Goal: Task Accomplishment & Management: Use online tool/utility

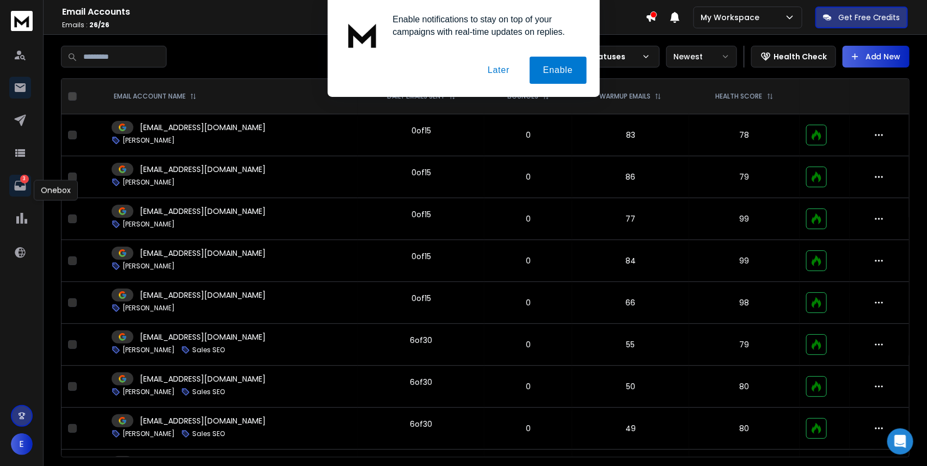
click at [16, 190] on icon at bounding box center [19, 186] width 11 height 10
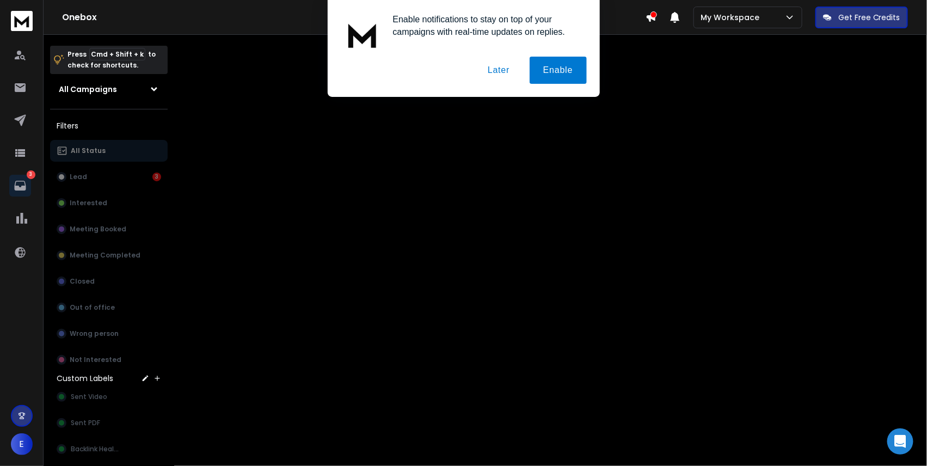
click at [494, 76] on button "Later" at bounding box center [498, 70] width 49 height 27
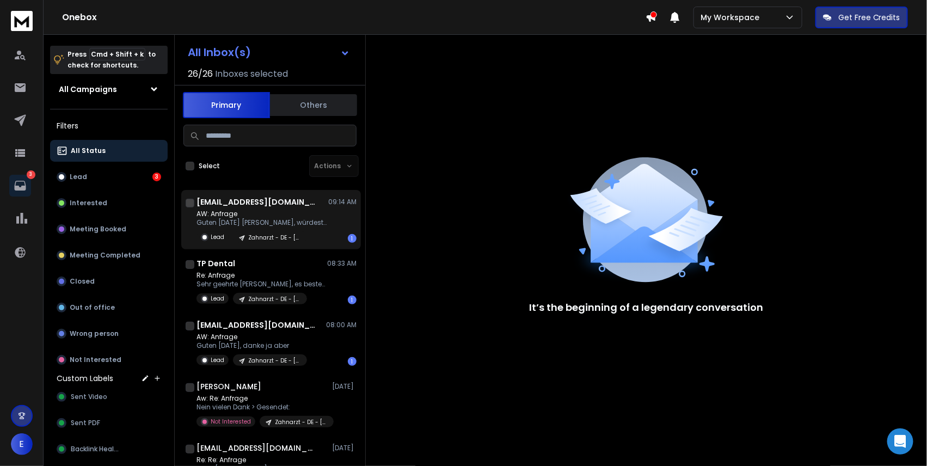
click at [304, 209] on p "AW: Anfrage" at bounding box center [261, 213] width 131 height 9
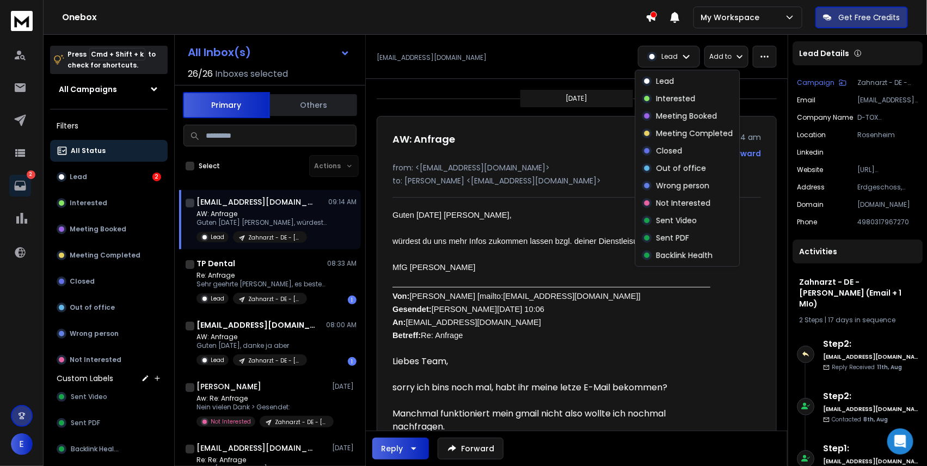
click at [661, 53] on p "Lead" at bounding box center [669, 56] width 16 height 9
click at [652, 93] on div "Interested" at bounding box center [668, 98] width 53 height 11
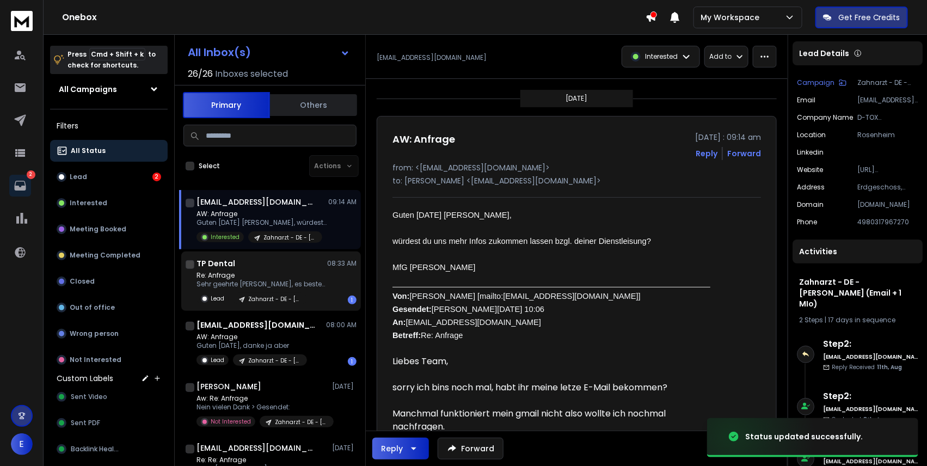
click at [272, 287] on div "Re: Anfrage Sehr geehrte [PERSON_NAME], es besteht Lead Zahnarzt - DE - [PERSON…" at bounding box center [261, 287] width 131 height 33
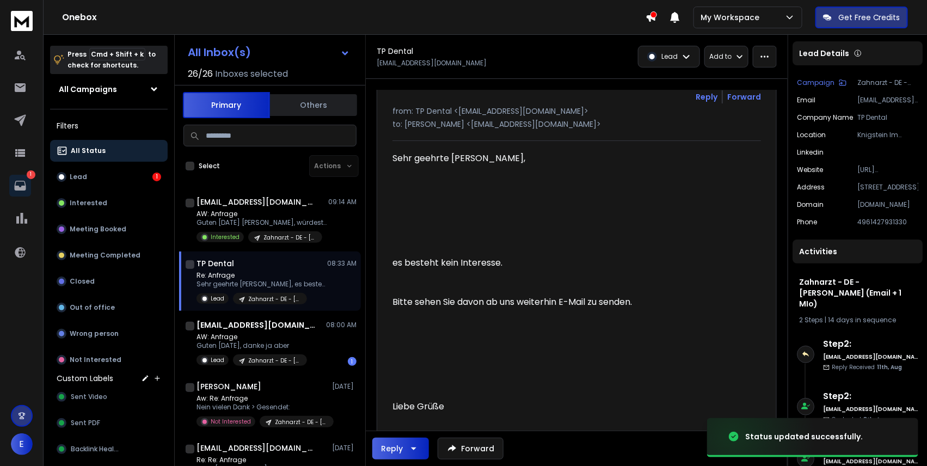
scroll to position [72, 0]
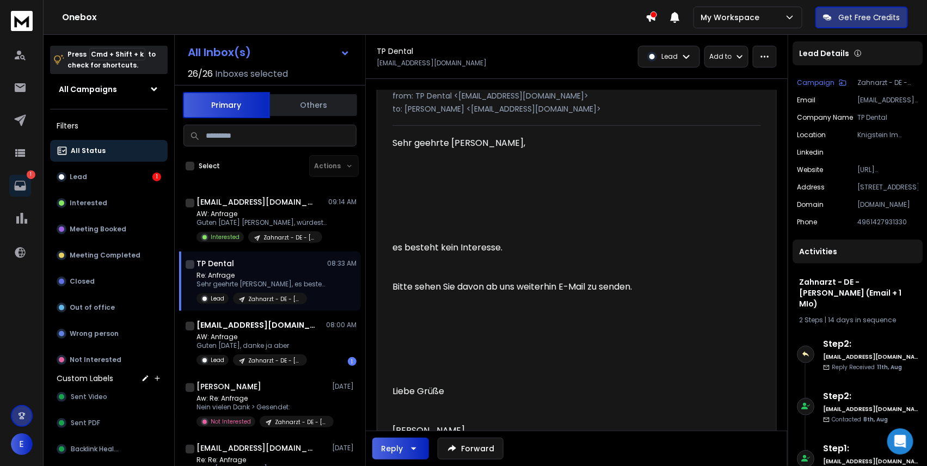
click at [661, 54] on p "Lead" at bounding box center [669, 56] width 16 height 9
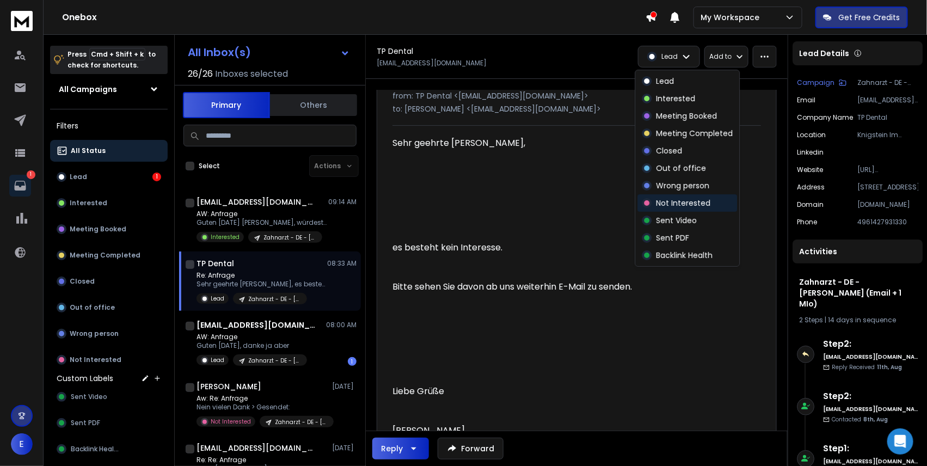
click at [677, 202] on p "Not Interested" at bounding box center [683, 203] width 54 height 11
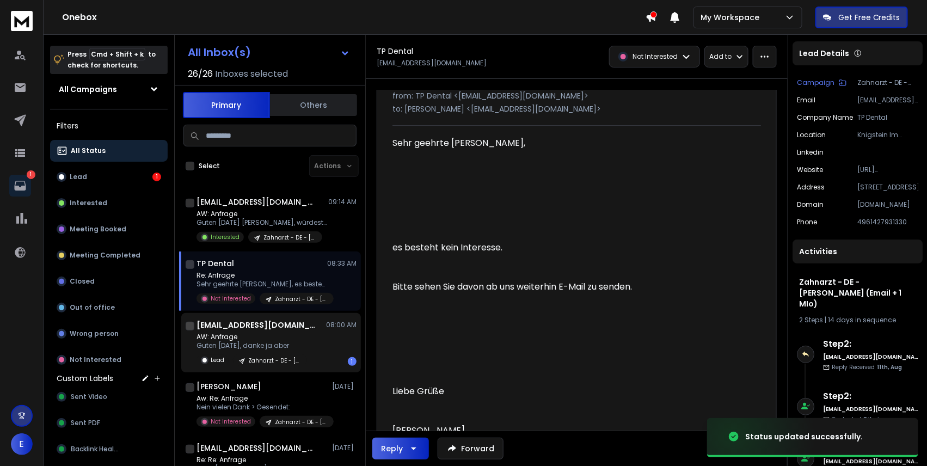
click at [331, 340] on div "AW: Anfrage Guten [DATE], danke ja aber Lead Zahnarzt - DE - [PERSON_NAME] (Ema…" at bounding box center [276, 348] width 160 height 33
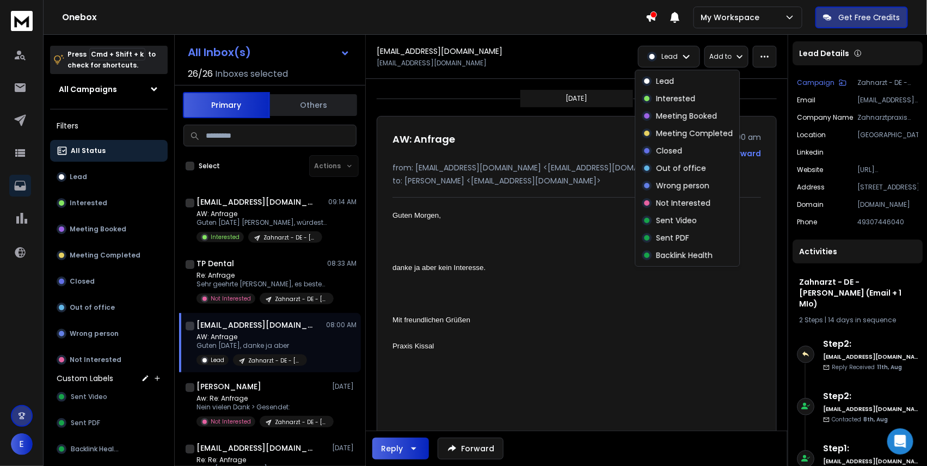
click at [674, 61] on div "Lead" at bounding box center [668, 56] width 61 height 21
click at [675, 198] on p "Not Interested" at bounding box center [683, 203] width 54 height 11
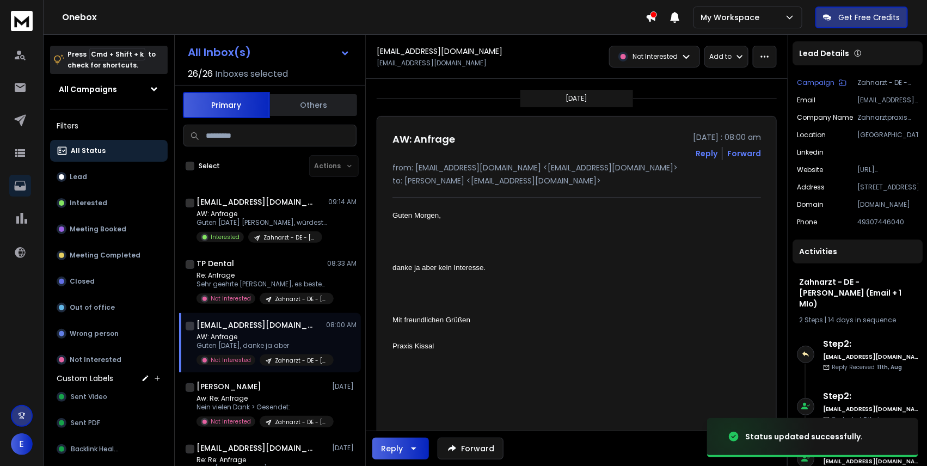
scroll to position [0, 0]
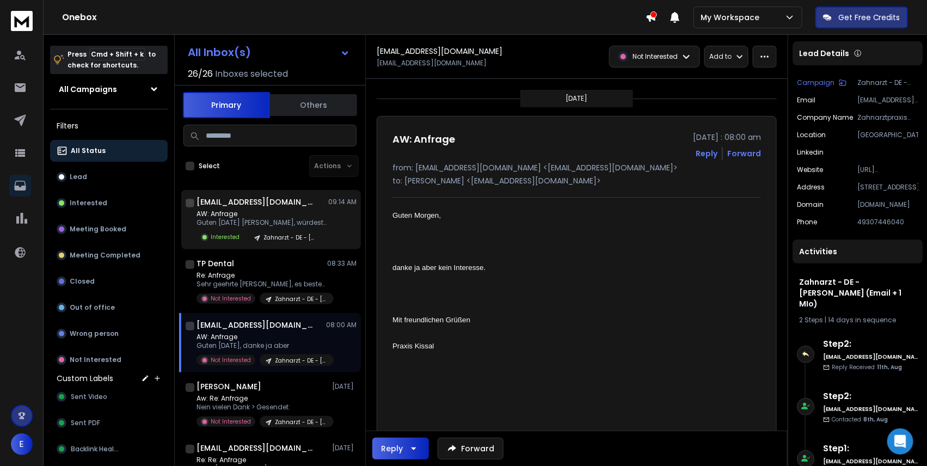
click at [298, 221] on p "Guten [DATE] [PERSON_NAME], würdest du" at bounding box center [261, 222] width 131 height 9
